Goal: Task Accomplishment & Management: Manage account settings

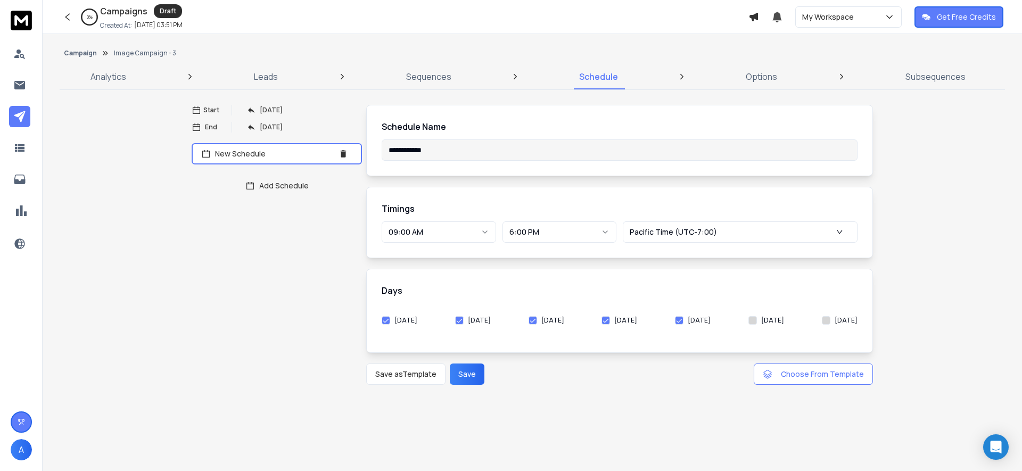
click at [469, 374] on button "Save" at bounding box center [467, 374] width 35 height 21
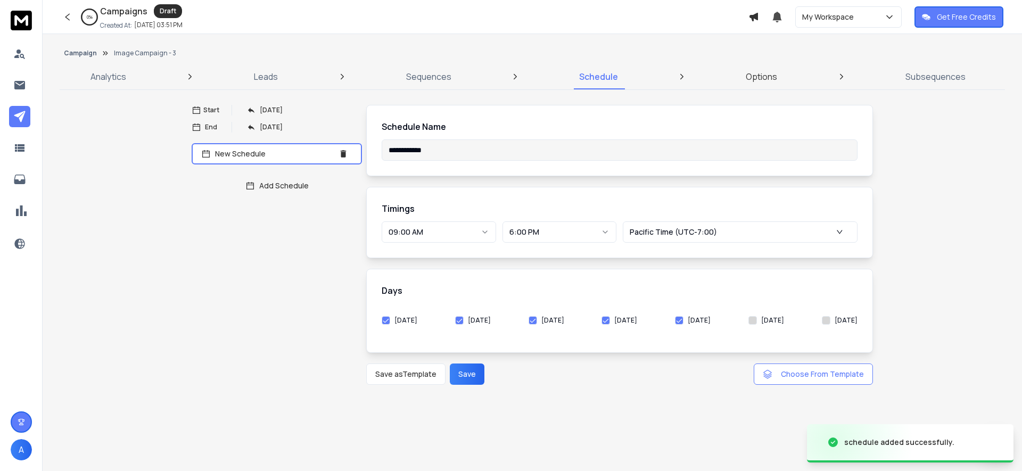
click at [757, 79] on p "Options" at bounding box center [761, 76] width 31 height 13
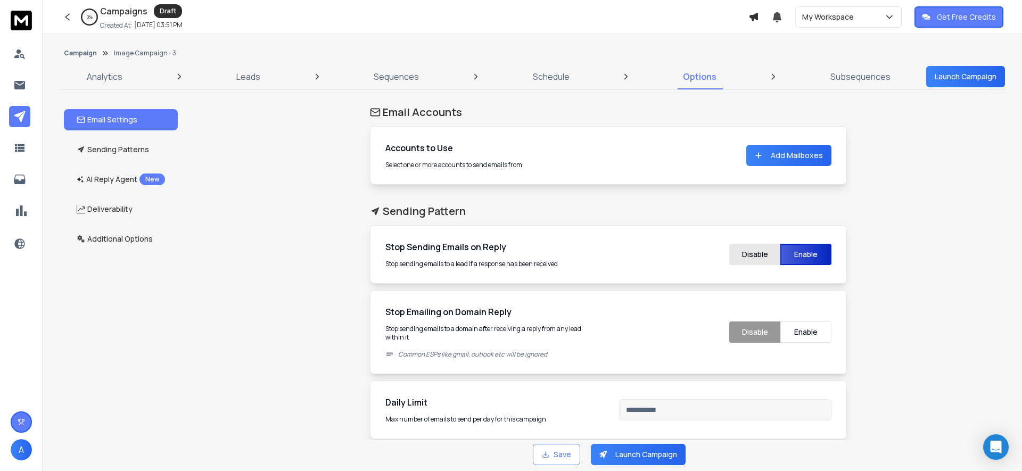
click at [786, 159] on button "Add Mailboxes" at bounding box center [788, 155] width 85 height 21
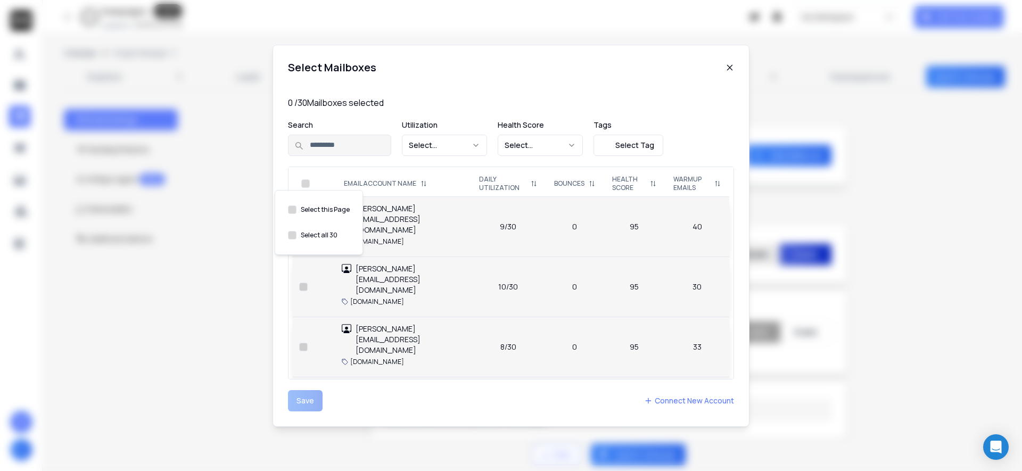
click at [292, 234] on button "Select this Page" at bounding box center [292, 235] width 9 height 9
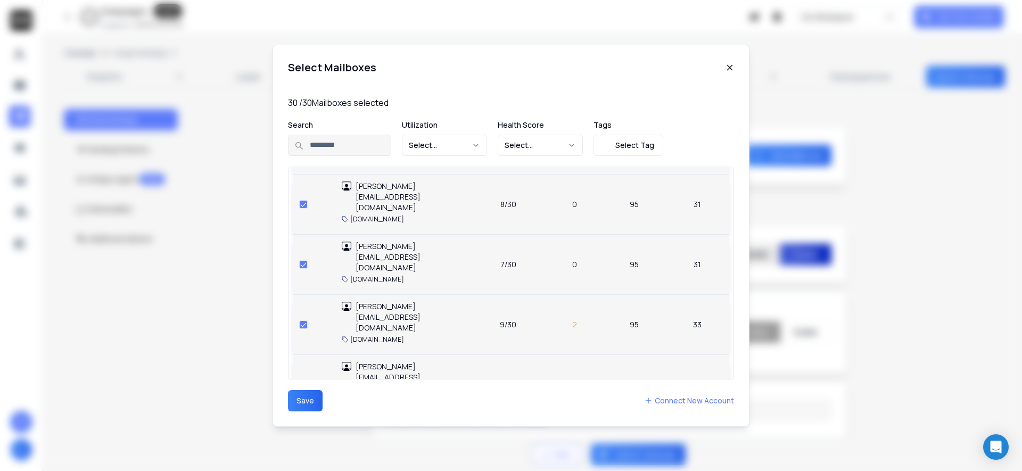
scroll to position [988, 0]
click at [311, 398] on button "Save" at bounding box center [305, 400] width 35 height 21
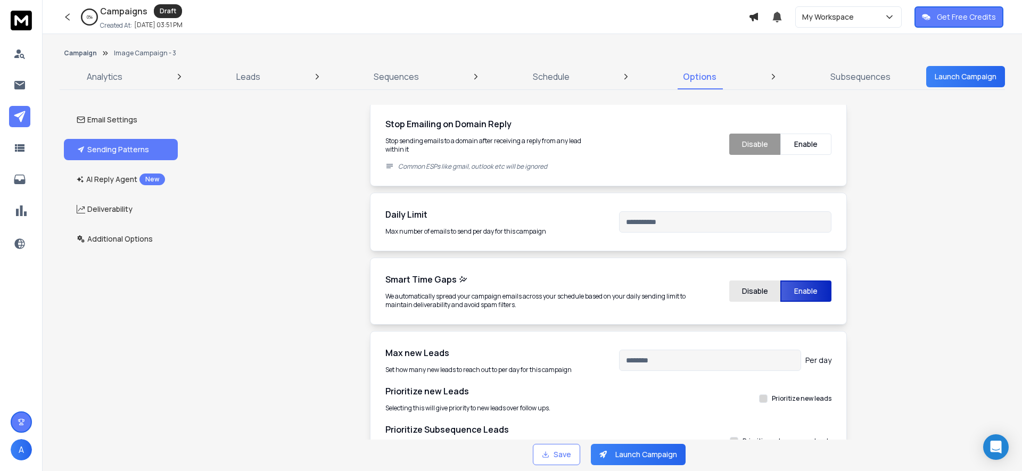
scroll to position [434, 0]
drag, startPoint x: 650, startPoint y: 218, endPoint x: 614, endPoint y: 219, distance: 36.2
click at [614, 219] on div "Daily Limit Max number of emails to send per day for this campaign ***" at bounding box center [608, 221] width 446 height 28
click at [651, 216] on input "***" at bounding box center [725, 220] width 212 height 21
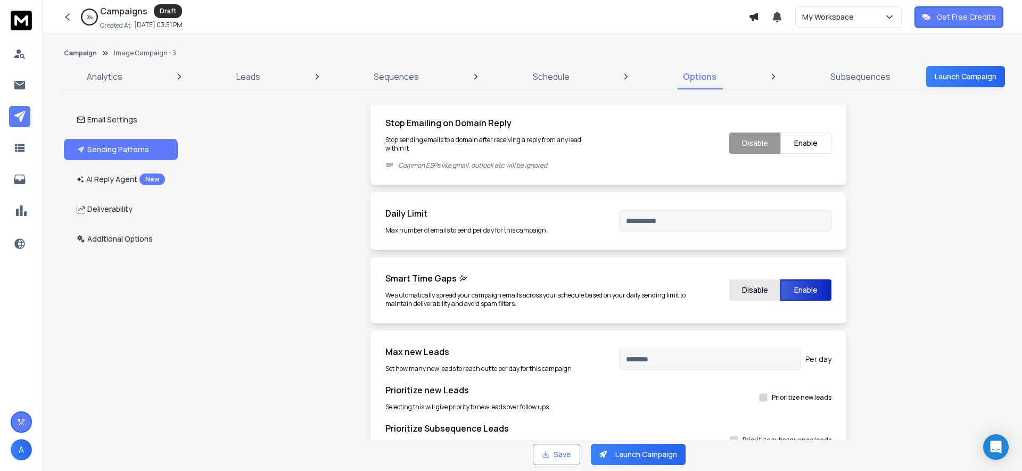
click at [652, 222] on input "***" at bounding box center [725, 220] width 212 height 21
type input "***"
click at [661, 249] on div "Daily Limit Max number of emails to send per day for this campaign ***" at bounding box center [608, 221] width 477 height 59
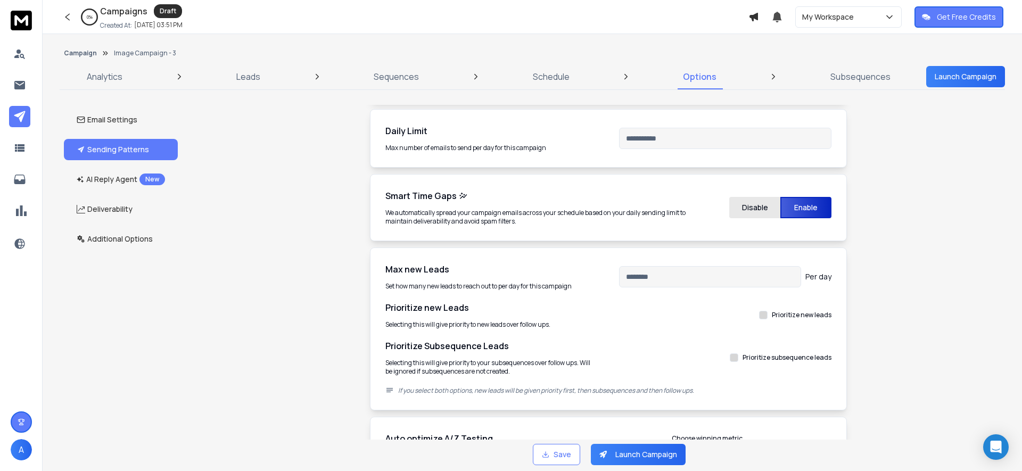
scroll to position [518, 0]
drag, startPoint x: 647, startPoint y: 277, endPoint x: 604, endPoint y: 276, distance: 43.7
click at [604, 276] on div "Max new Leads Set how many new leads to reach out to per day for this campaign …" at bounding box center [608, 275] width 446 height 28
click at [656, 311] on div "Prioritize new leads" at bounding box center [725, 313] width 212 height 21
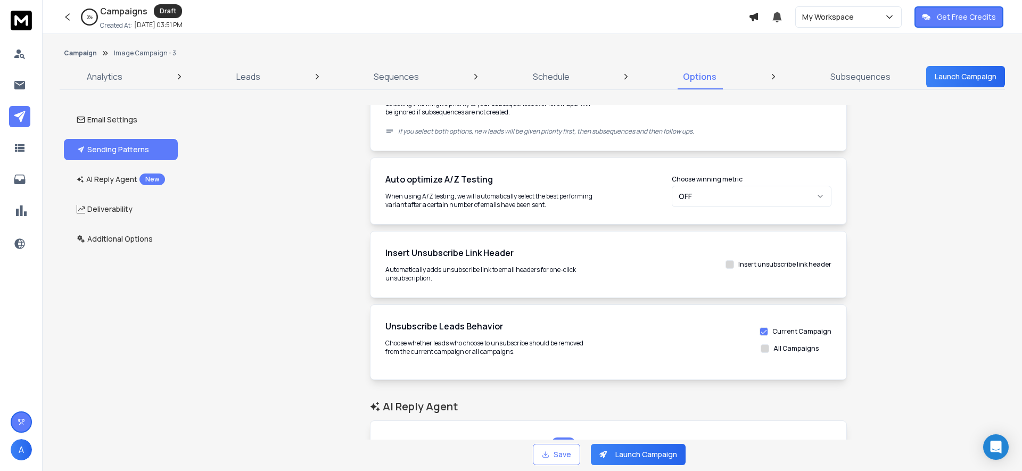
scroll to position [783, 0]
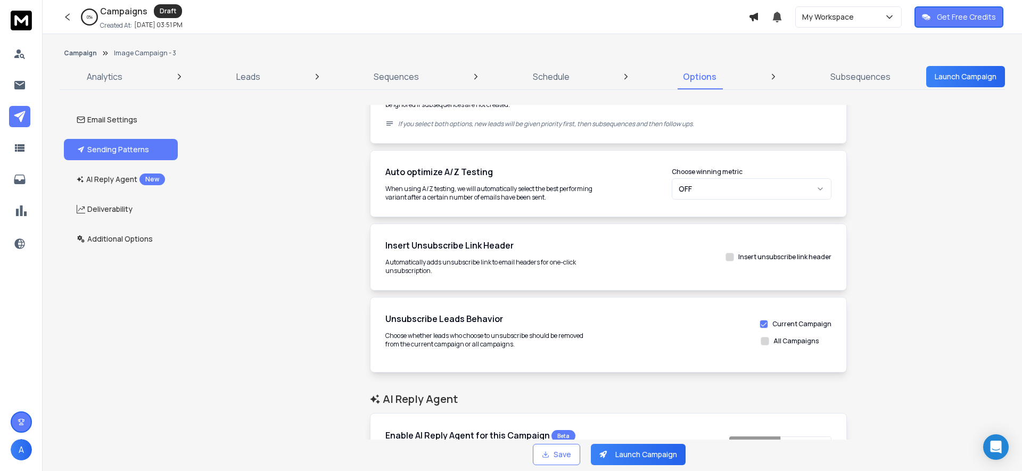
click at [732, 258] on button "Insert unsubscribe link header" at bounding box center [730, 257] width 9 height 9
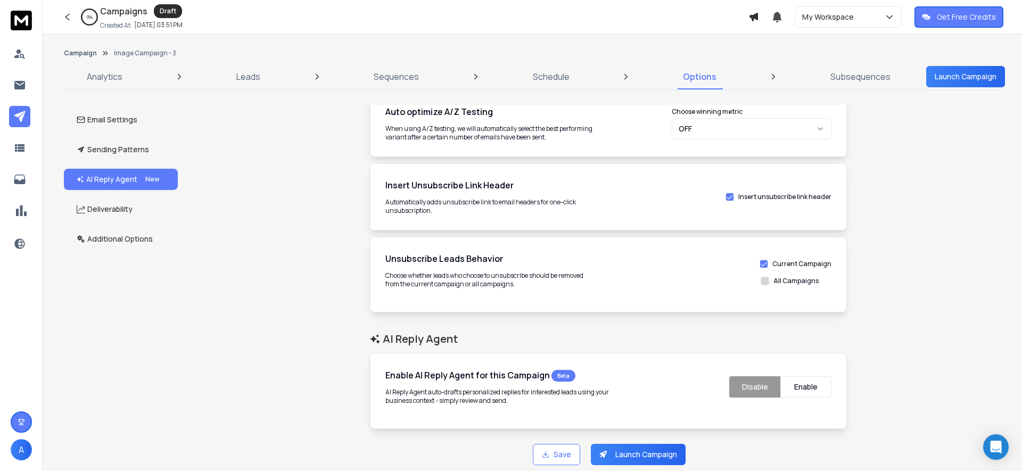
scroll to position [844, 0]
click at [763, 283] on button "All Campaigns" at bounding box center [765, 280] width 9 height 9
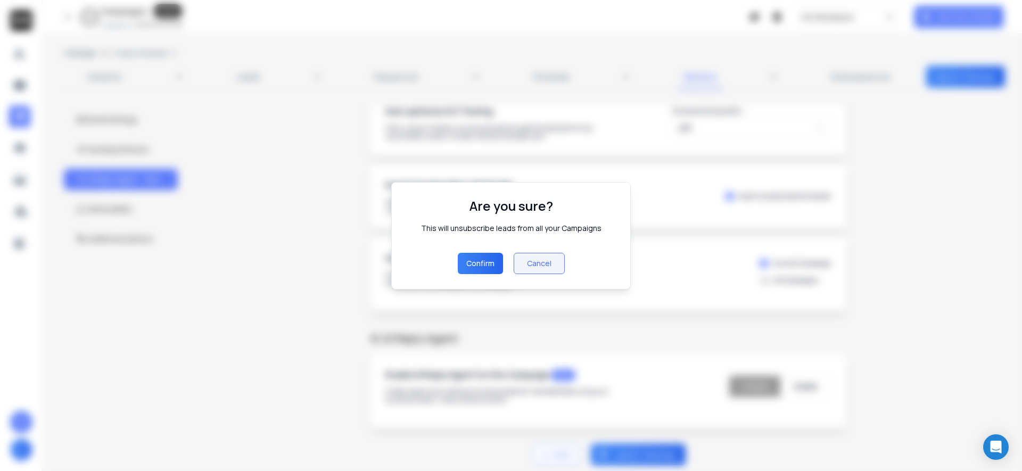
click at [488, 265] on button "Confirm" at bounding box center [480, 263] width 45 height 21
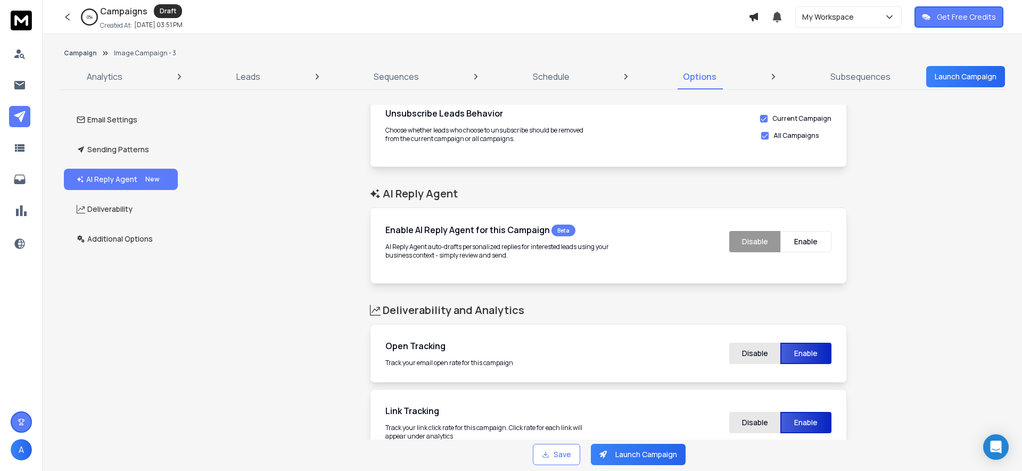
scroll to position [1014, 0]
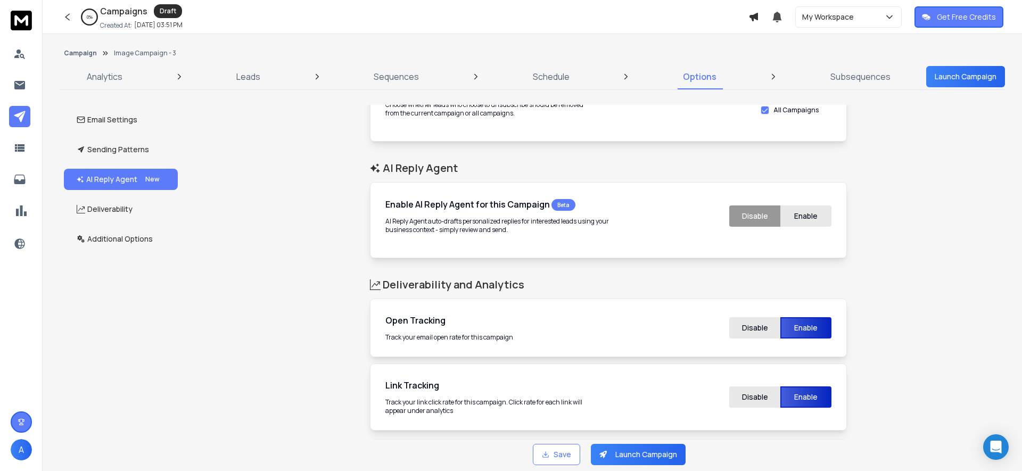
click at [819, 217] on button "Enable" at bounding box center [805, 216] width 51 height 21
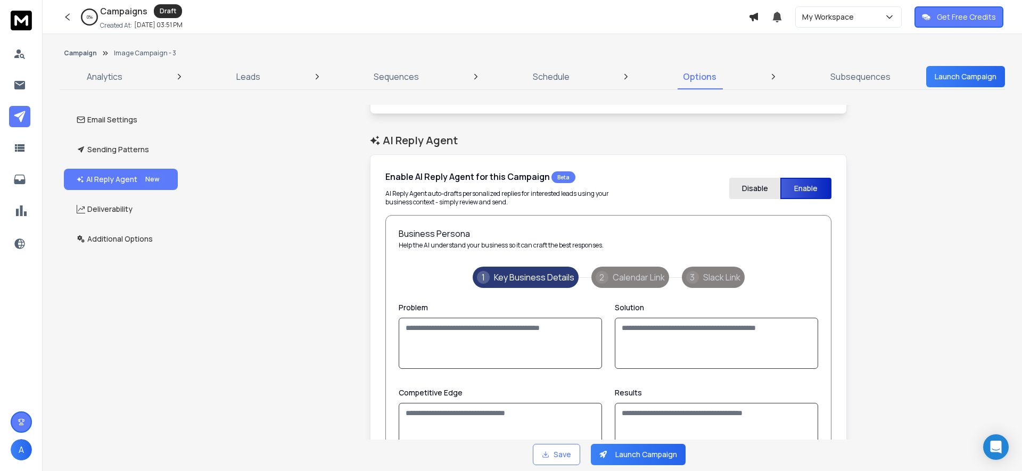
scroll to position [1103, 0]
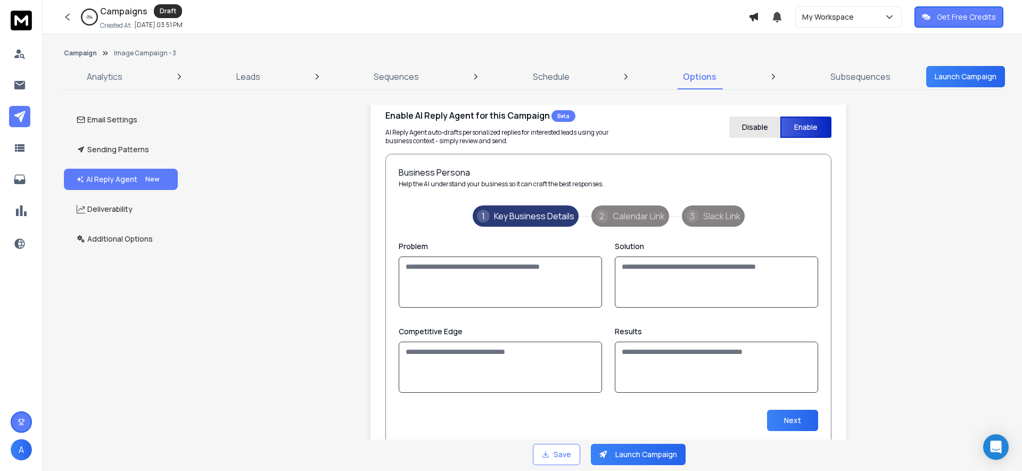
click at [750, 127] on button "Disable" at bounding box center [754, 127] width 51 height 21
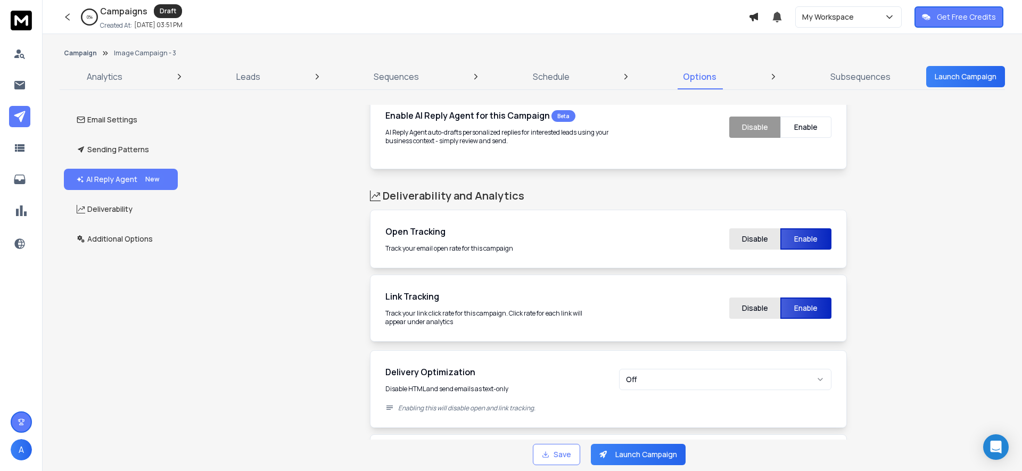
click at [758, 303] on button "Disable" at bounding box center [754, 308] width 51 height 21
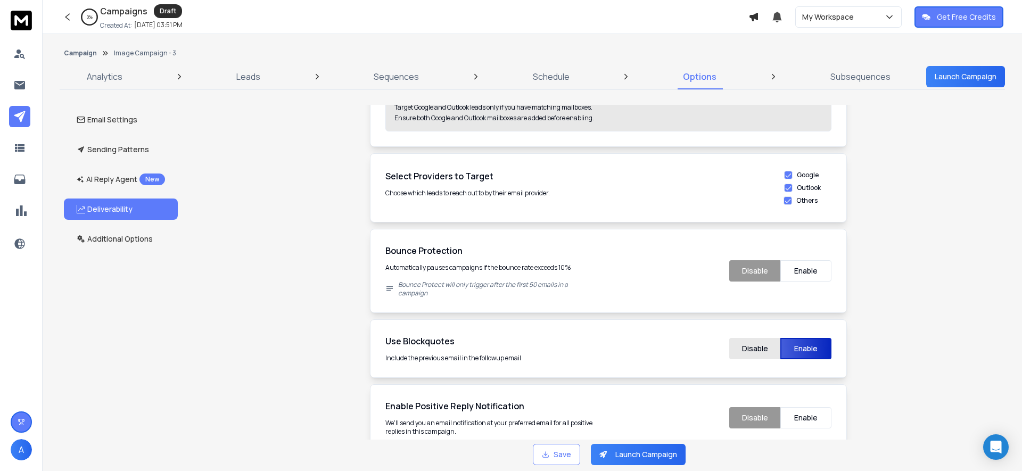
scroll to position [1558, 0]
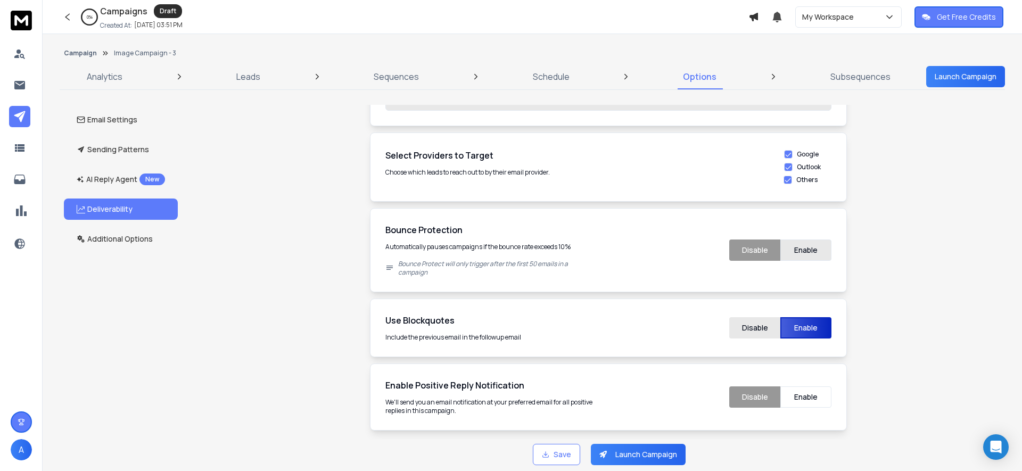
click at [802, 256] on button "Enable" at bounding box center [805, 250] width 51 height 21
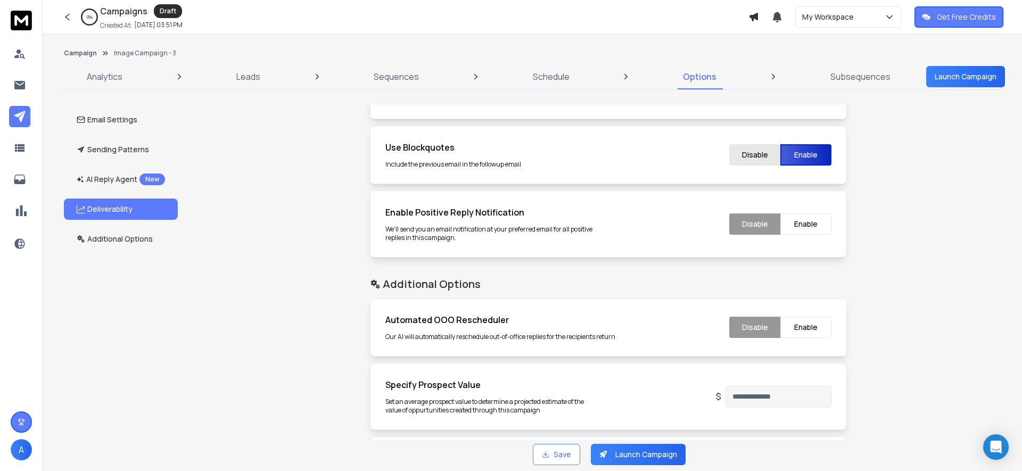
scroll to position [1734, 0]
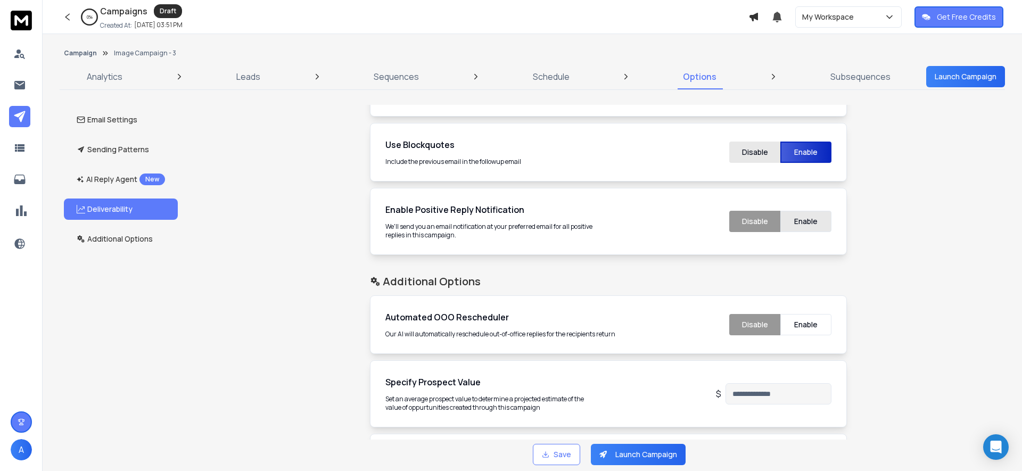
click at [811, 225] on button "Enable" at bounding box center [805, 221] width 51 height 21
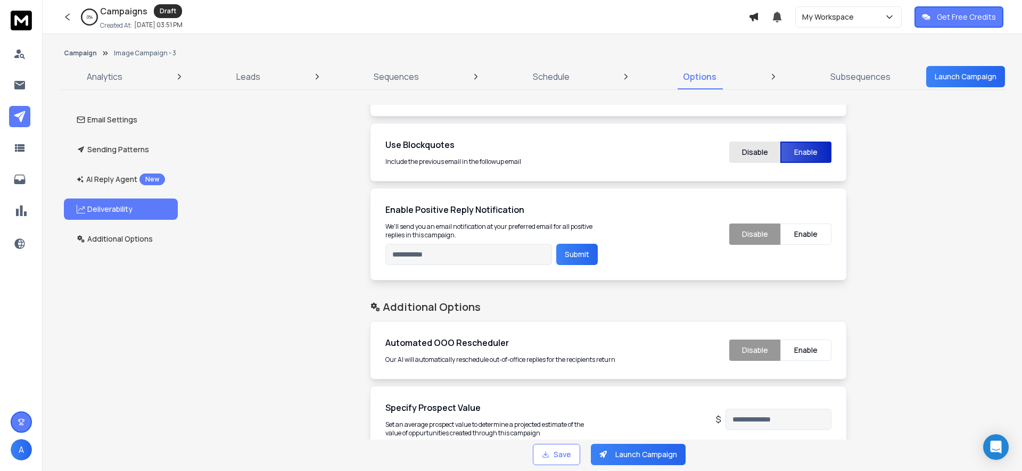
click at [457, 261] on input "email" at bounding box center [468, 254] width 167 height 21
type input "**********"
click at [568, 258] on button "Submit" at bounding box center [577, 254] width 42 height 21
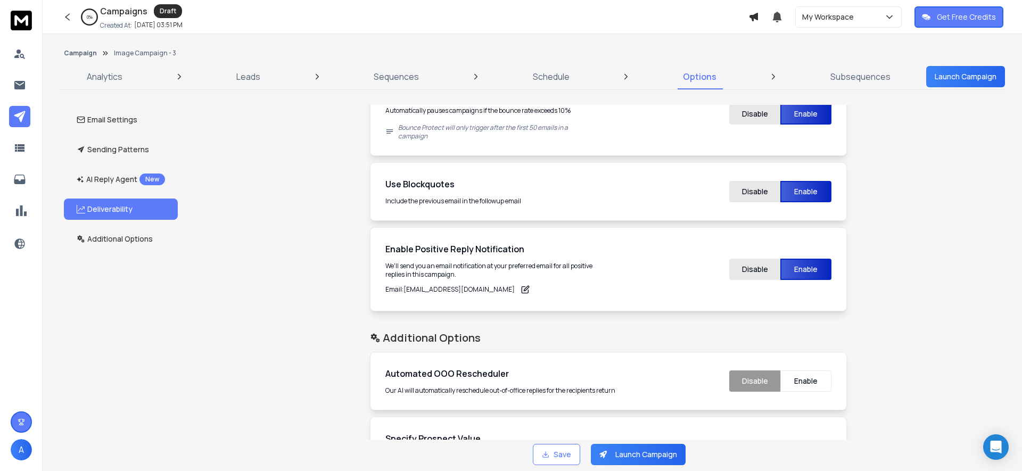
scroll to position [1658, 0]
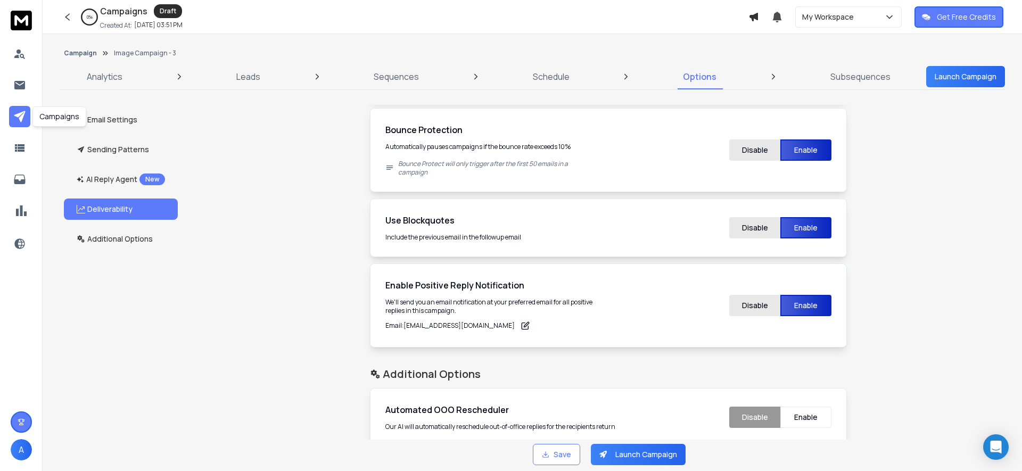
click at [21, 117] on icon at bounding box center [19, 116] width 11 height 11
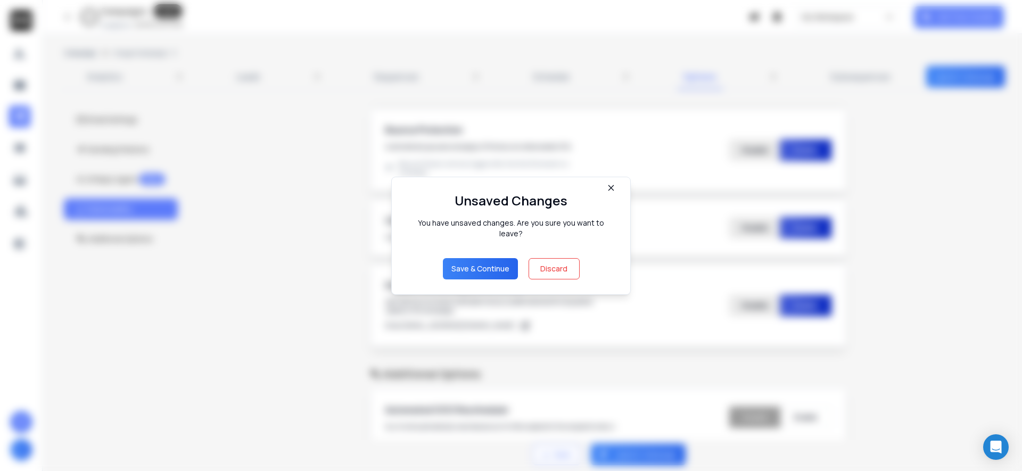
click at [469, 258] on button "Save & Continue" at bounding box center [480, 268] width 75 height 21
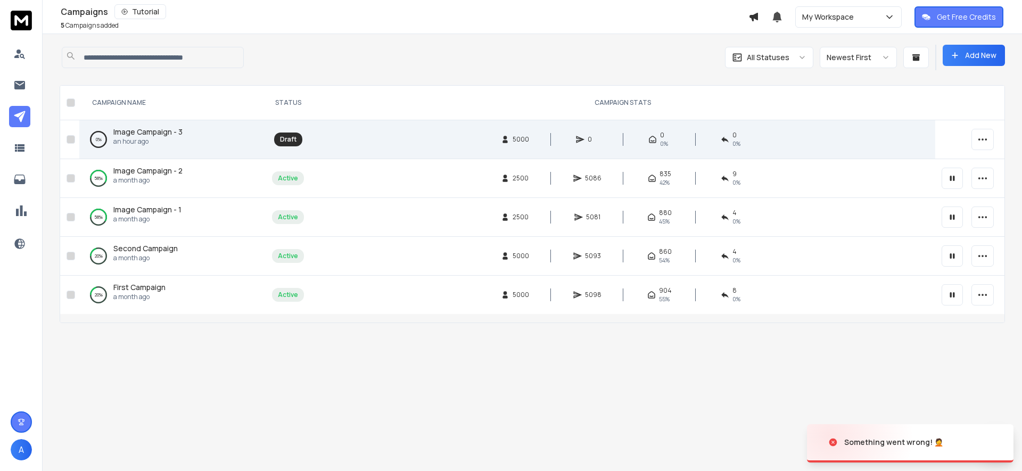
click at [987, 138] on button "button" at bounding box center [983, 139] width 22 height 21
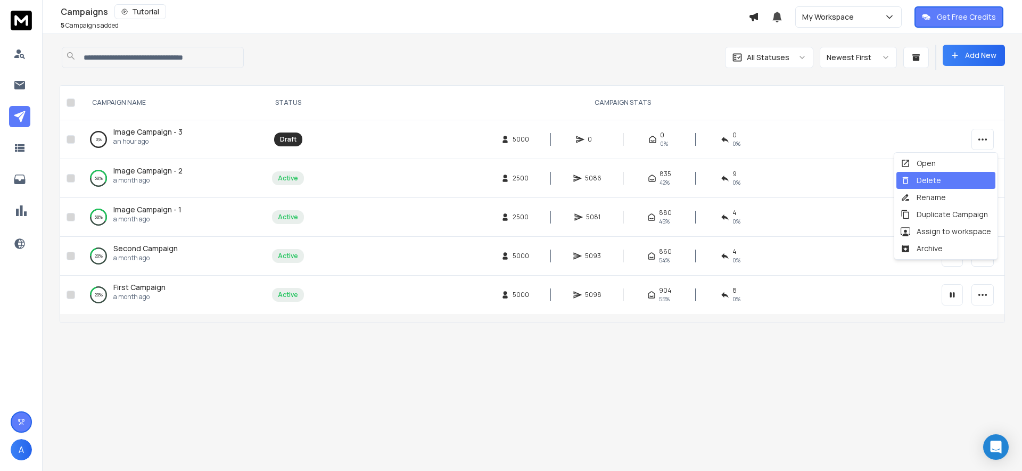
click at [924, 182] on div "Delete" at bounding box center [921, 180] width 40 height 11
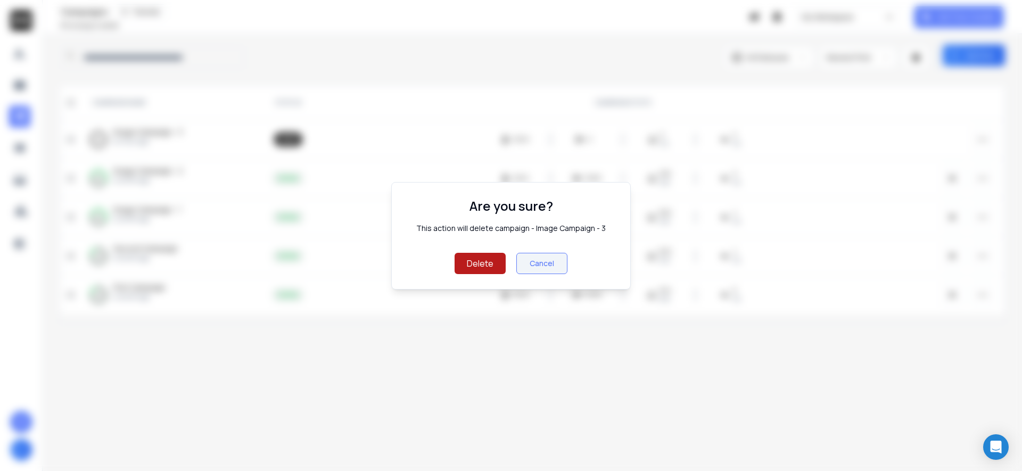
click at [494, 258] on button "Delete" at bounding box center [480, 263] width 51 height 21
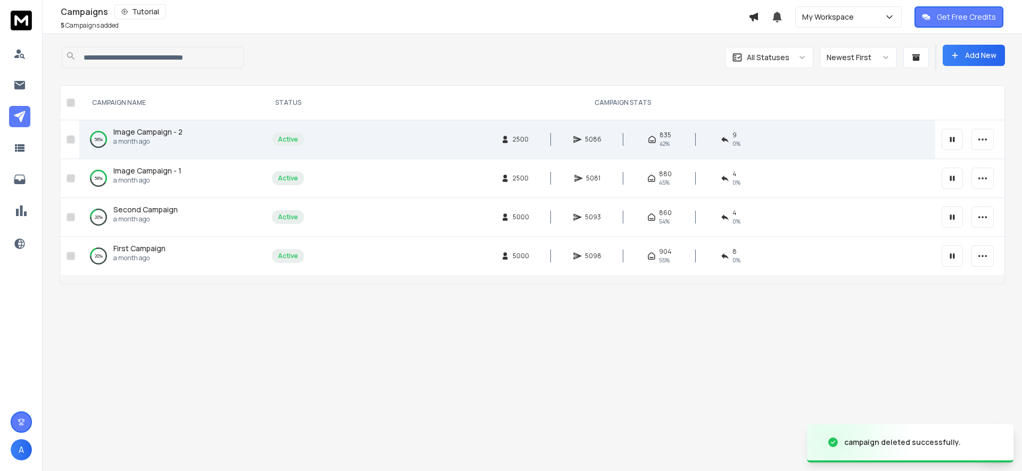
click at [168, 131] on span "Image Campaign - 2" at bounding box center [147, 132] width 69 height 10
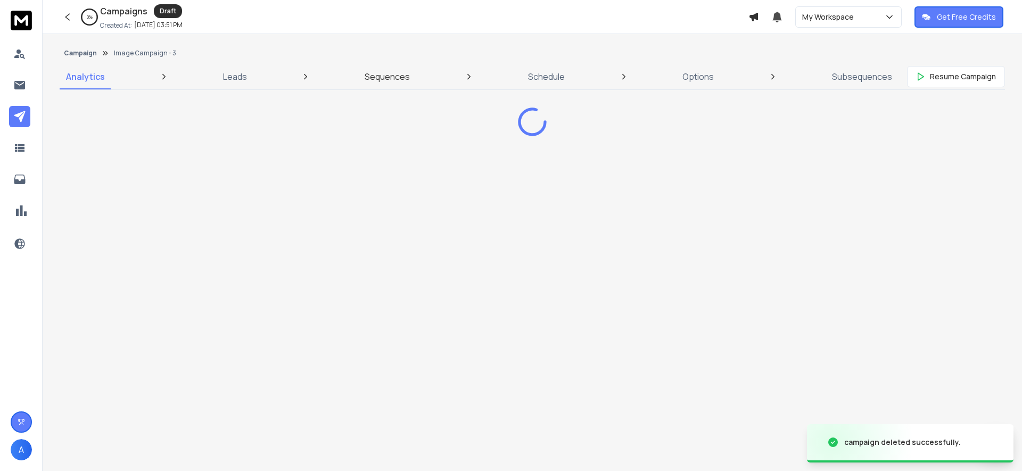
click at [385, 80] on p "Sequences" at bounding box center [387, 76] width 45 height 13
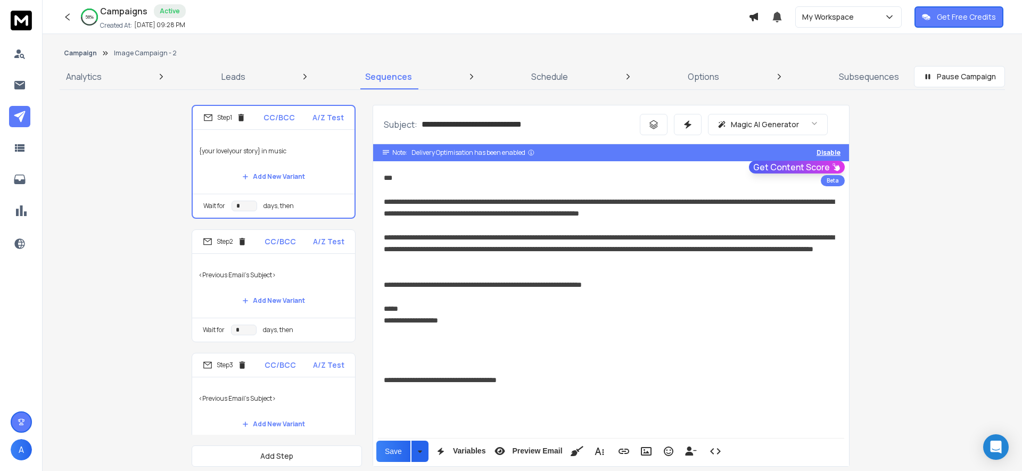
drag, startPoint x: 548, startPoint y: 122, endPoint x: 420, endPoint y: 122, distance: 128.8
click at [420, 122] on div "**********" at bounding box center [506, 124] width 245 height 13
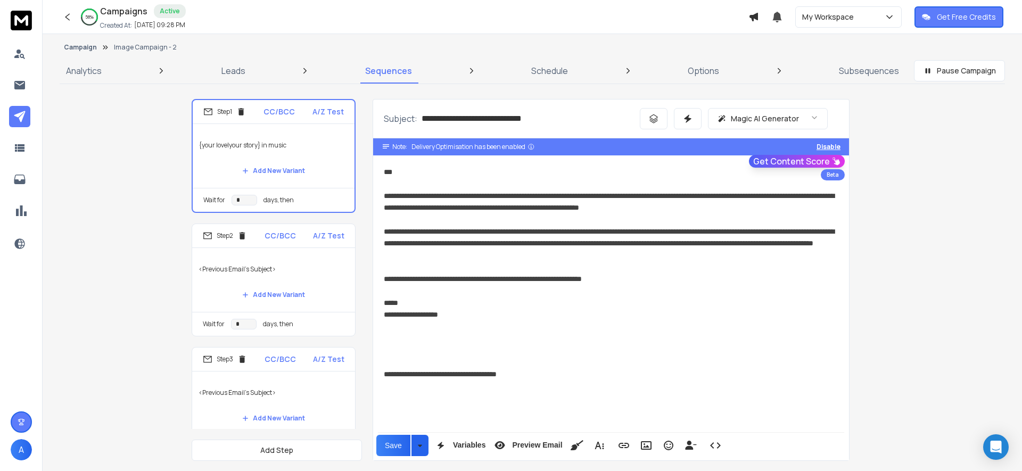
scroll to position [11, 0]
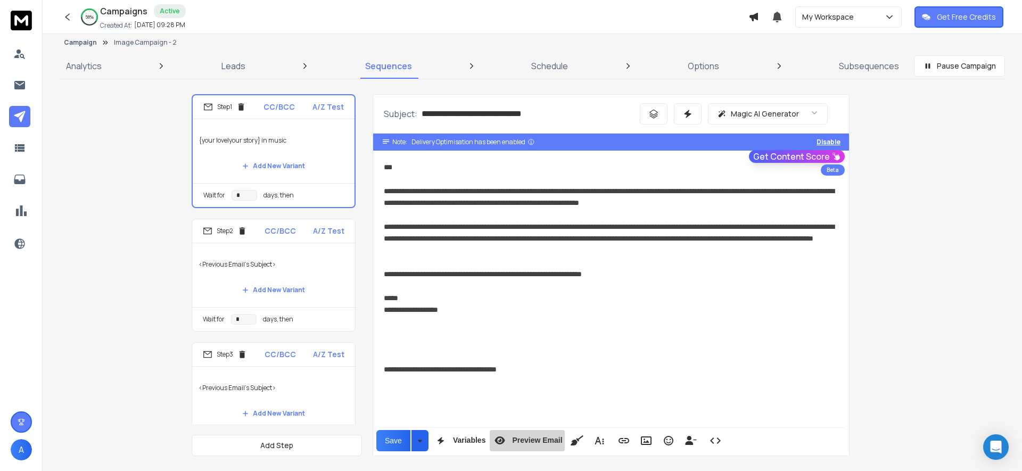
click at [531, 441] on span "Preview Email" at bounding box center [537, 440] width 54 height 9
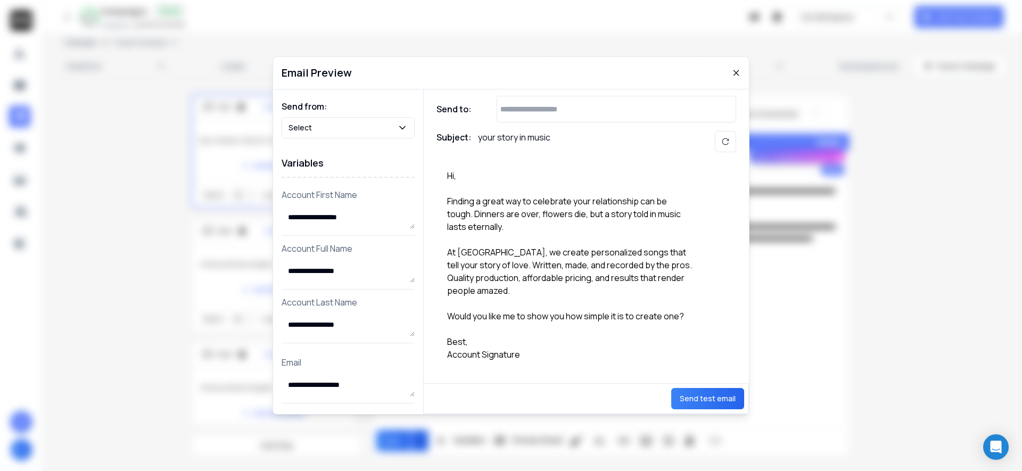
click at [140, 215] on div "**********" at bounding box center [511, 236] width 1022 height 380
click at [736, 71] on icon at bounding box center [736, 73] width 9 height 9
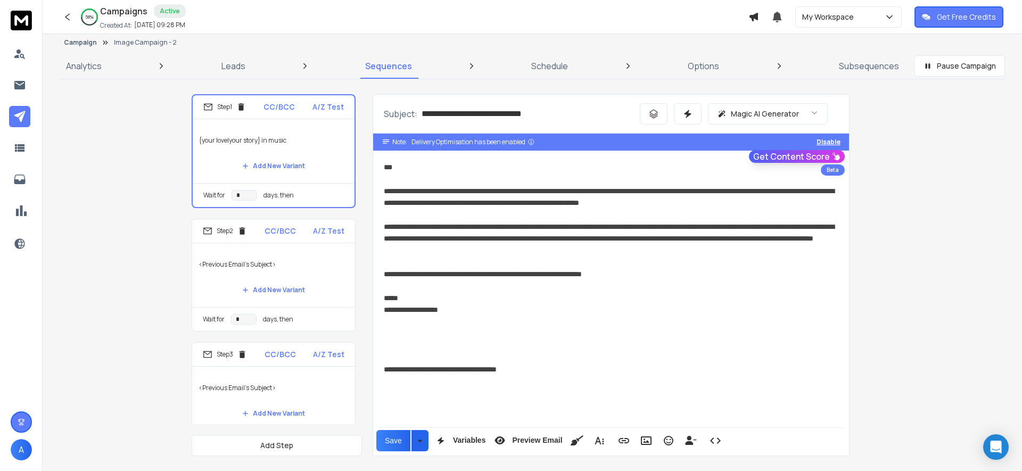
click at [260, 258] on p "<Previous Email's Subject>" at bounding box center [274, 265] width 150 height 30
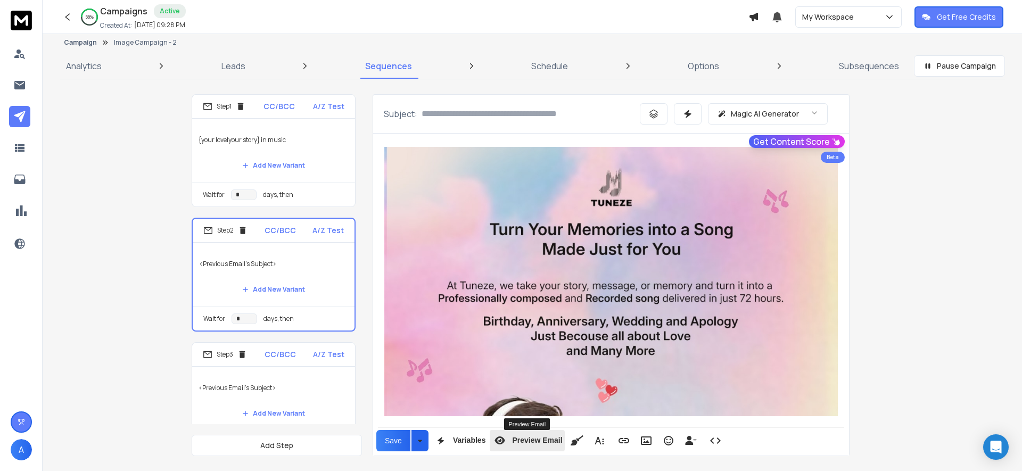
click at [528, 445] on div "Preview Email" at bounding box center [527, 441] width 75 height 18
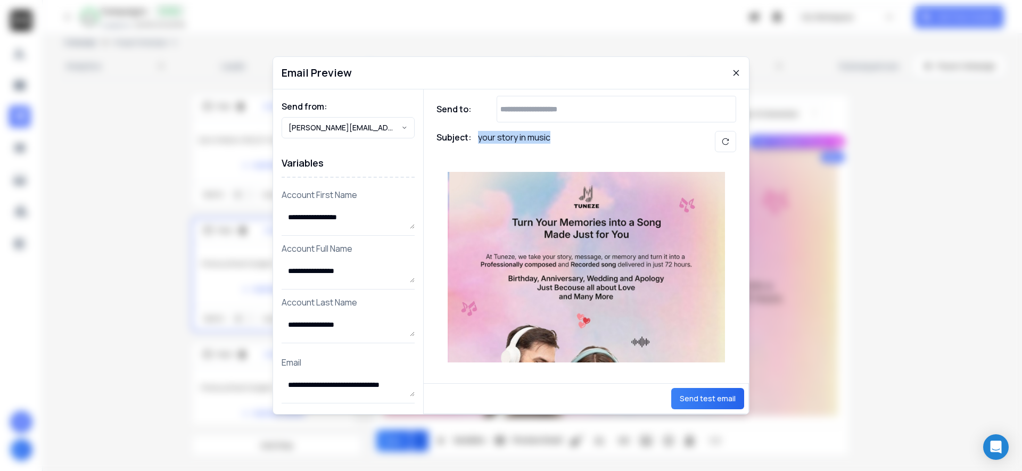
drag, startPoint x: 475, startPoint y: 137, endPoint x: 565, endPoint y: 139, distance: 90.0
click at [565, 139] on div "Subject: your story in music" at bounding box center [573, 141] width 272 height 21
copy p "your story in music"
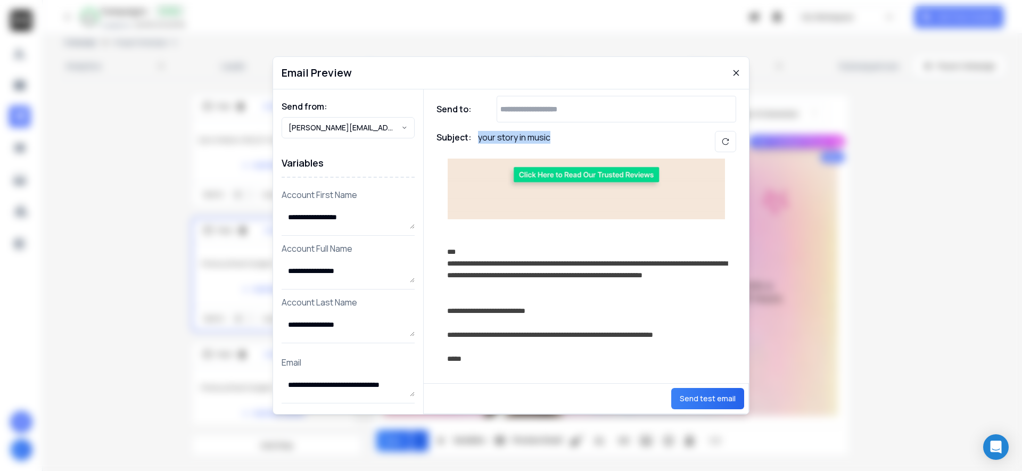
scroll to position [557, 0]
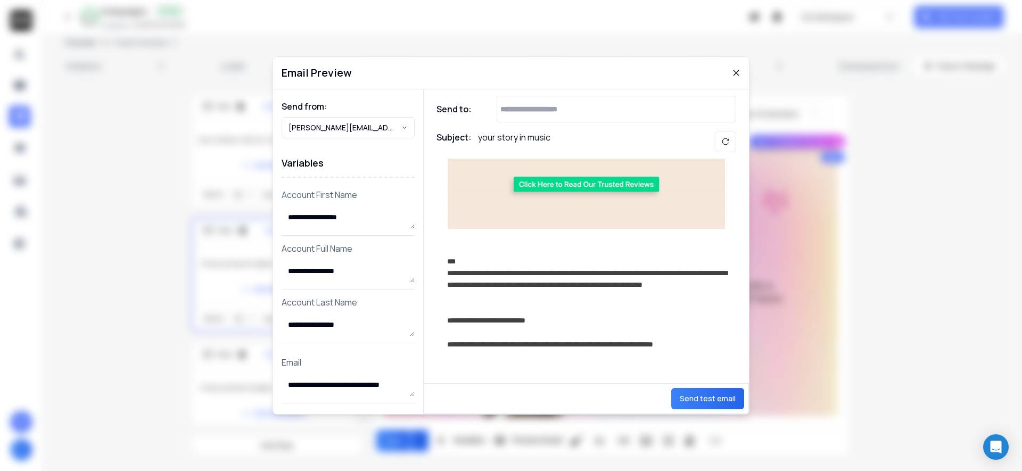
click at [738, 73] on icon at bounding box center [736, 73] width 9 height 9
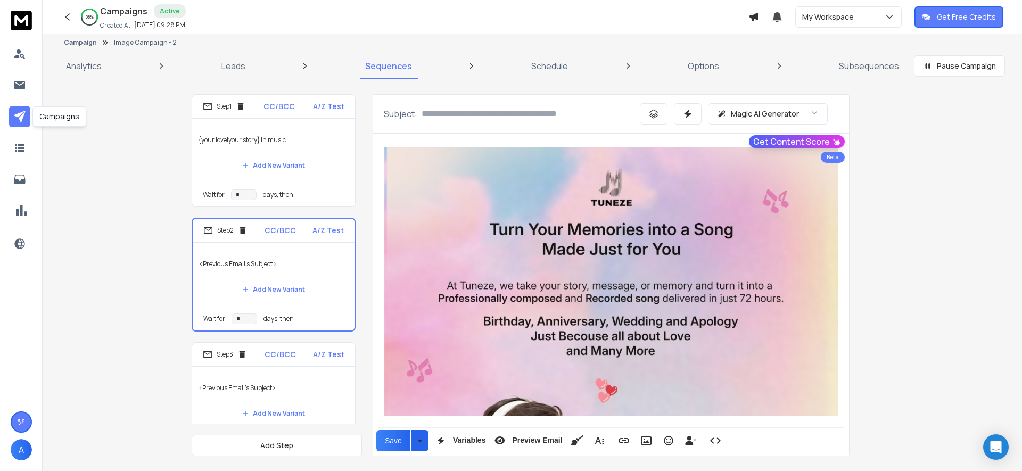
click at [18, 117] on icon at bounding box center [19, 116] width 11 height 11
